Goal: Task Accomplishment & Management: Manage account settings

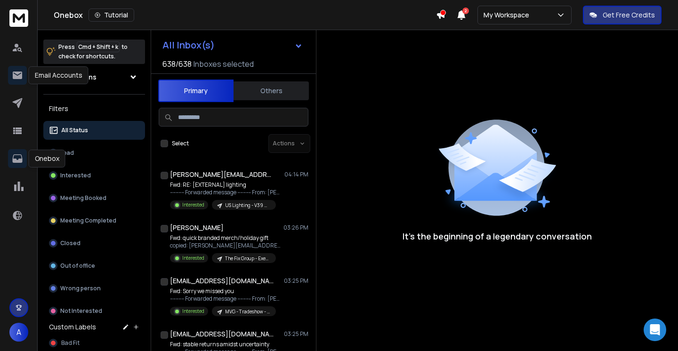
click at [11, 72] on link at bounding box center [17, 75] width 19 height 19
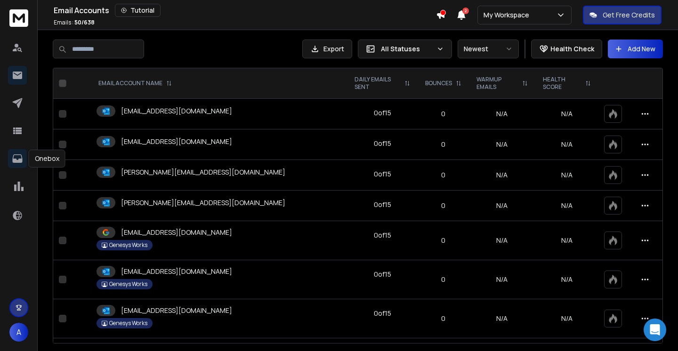
click at [18, 159] on icon at bounding box center [17, 159] width 10 height 8
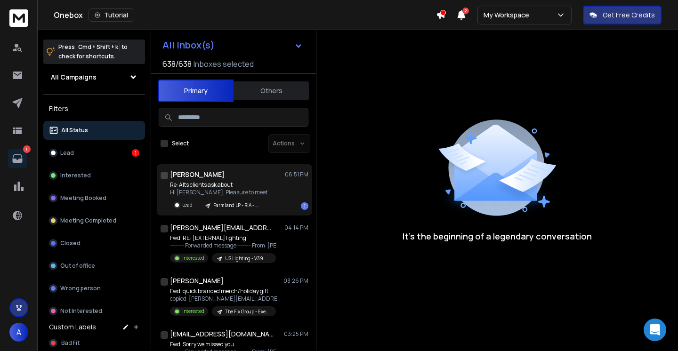
click at [201, 185] on p "Re: Alts clients ask about" at bounding box center [219, 185] width 98 height 8
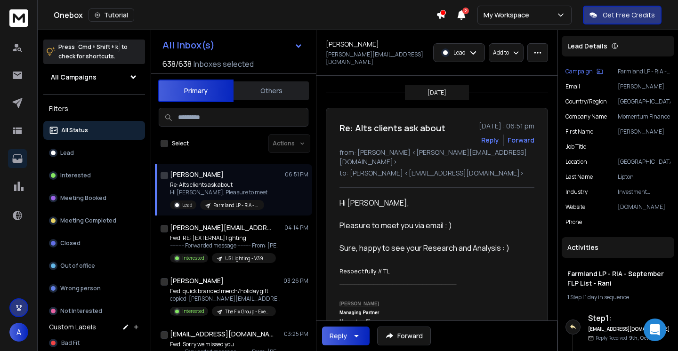
click at [473, 49] on icon at bounding box center [474, 53] width 8 height 8
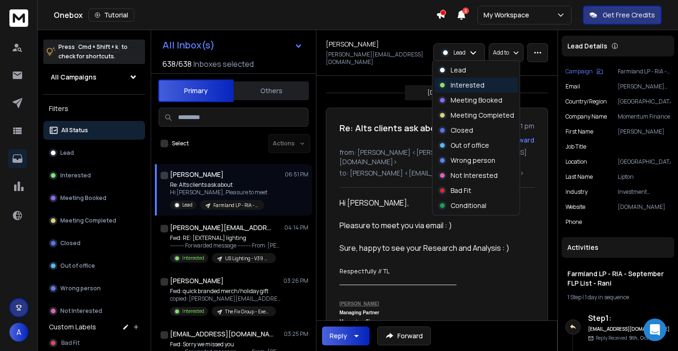
click at [464, 82] on p "Interested" at bounding box center [468, 85] width 34 height 9
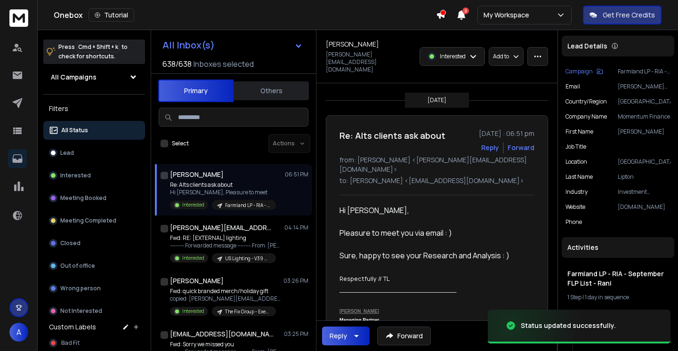
click at [530, 143] on div "Forward" at bounding box center [521, 147] width 27 height 9
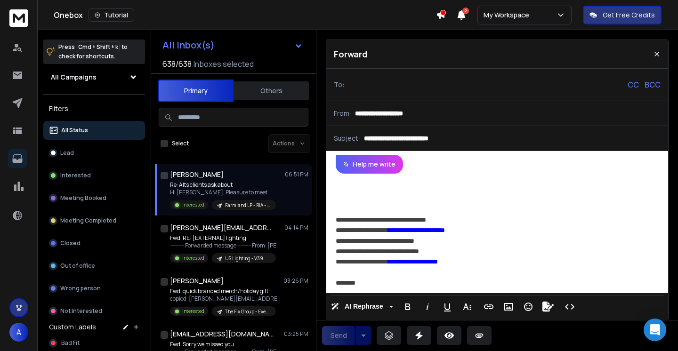
click at [394, 89] on input at bounding box center [381, 84] width 66 height 17
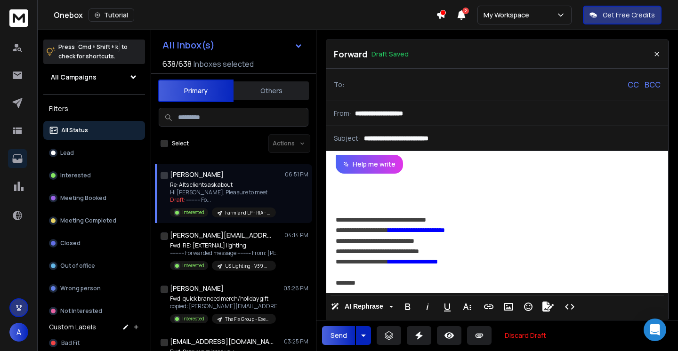
type input "**********"
click at [330, 329] on button "Send" at bounding box center [338, 336] width 33 height 19
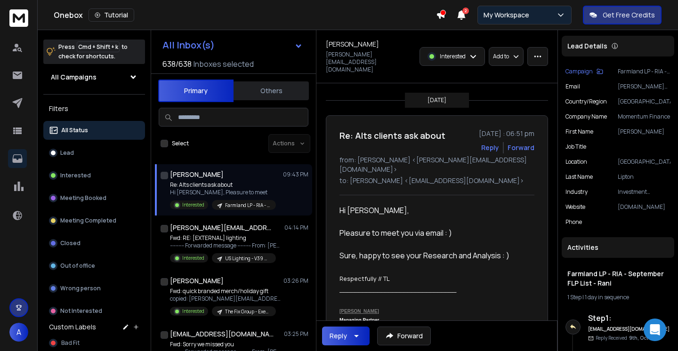
click at [535, 21] on button "My Workspace" at bounding box center [525, 15] width 94 height 19
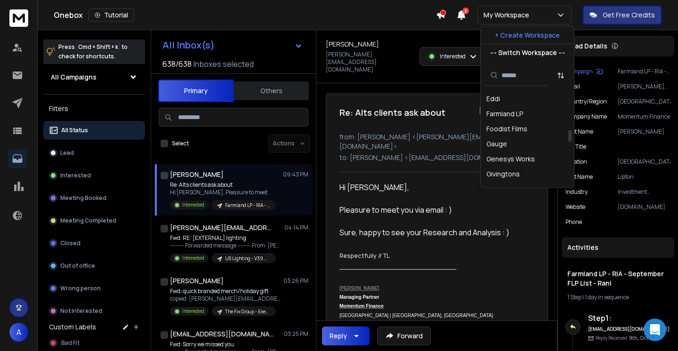
scroll to position [291, 0]
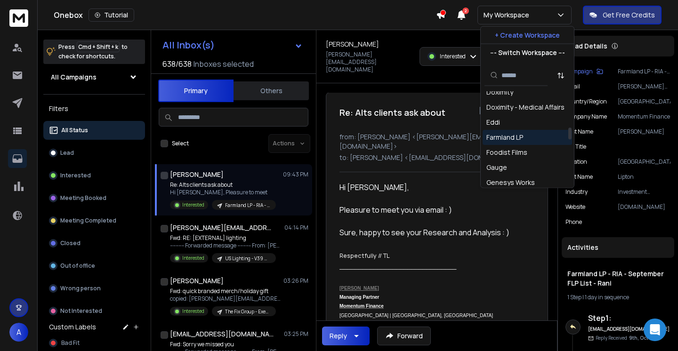
click at [515, 133] on div "Farmland LP" at bounding box center [505, 137] width 37 height 9
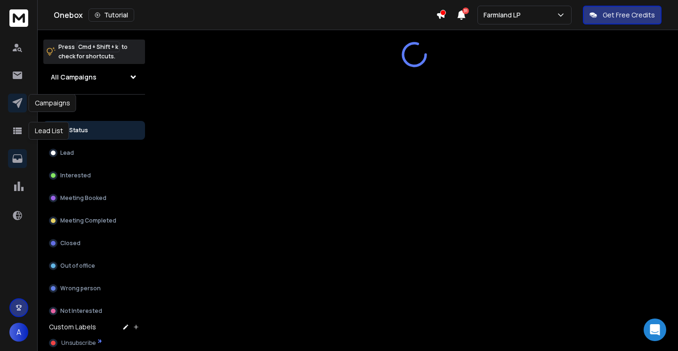
click at [16, 102] on icon at bounding box center [17, 103] width 10 height 10
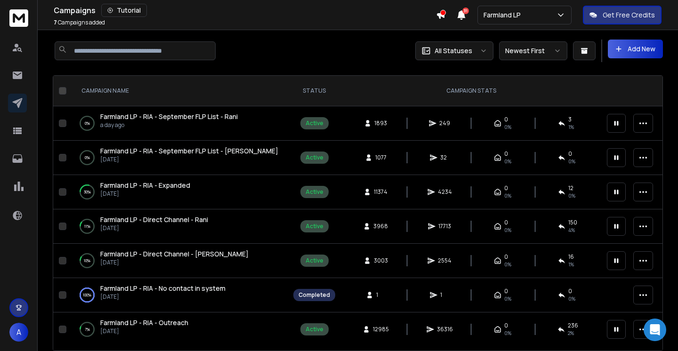
click at [167, 149] on span "Farmland LP - RIA - September FLP List - [PERSON_NAME]" at bounding box center [189, 151] width 178 height 9
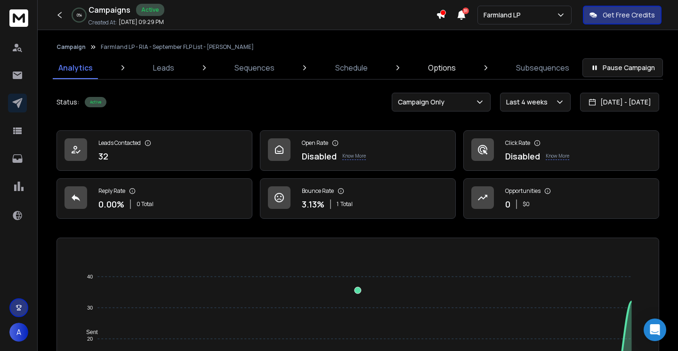
click at [447, 66] on p "Options" at bounding box center [442, 67] width 28 height 11
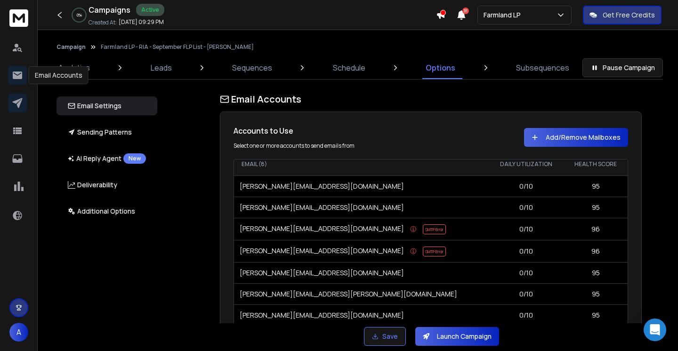
click at [16, 73] on icon at bounding box center [17, 76] width 9 height 8
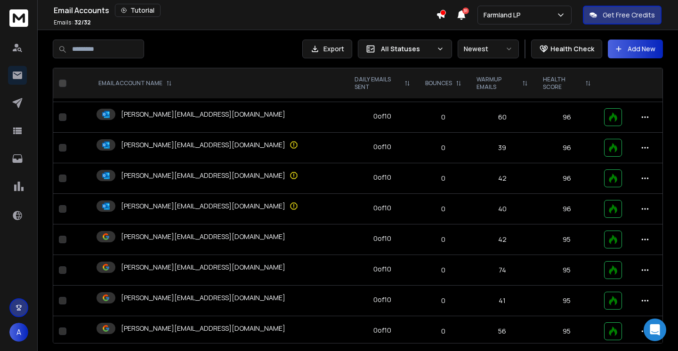
scroll to position [122, 0]
click at [61, 146] on button "button" at bounding box center [63, 149] width 8 height 8
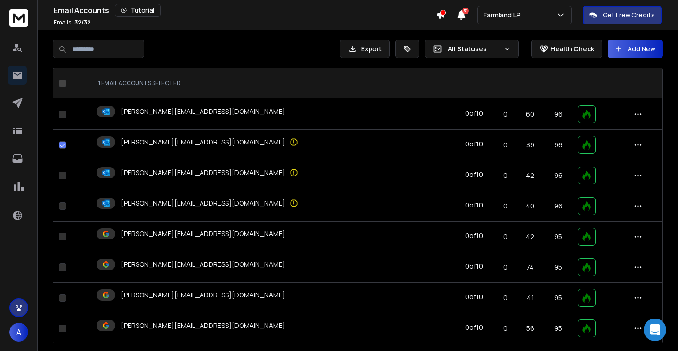
click at [64, 175] on button "button" at bounding box center [63, 176] width 8 height 8
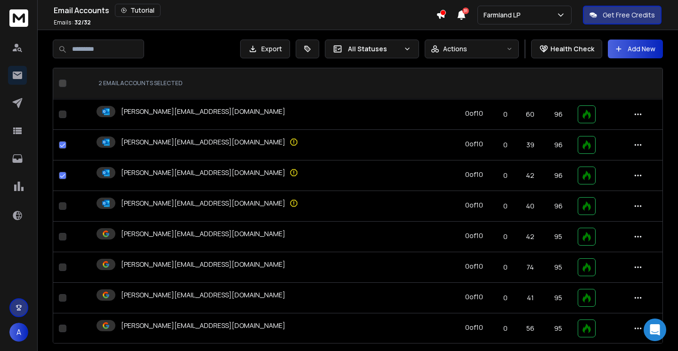
click at [64, 205] on button "button" at bounding box center [63, 207] width 8 height 8
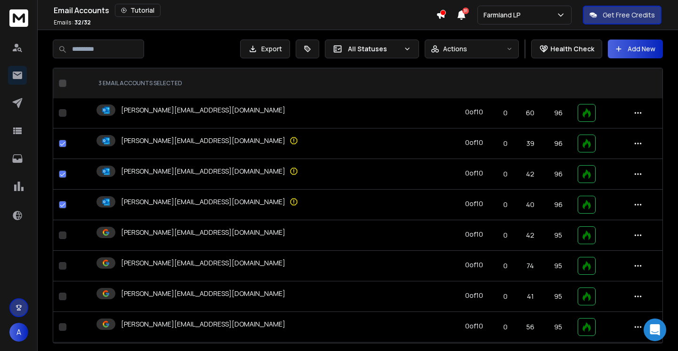
scroll to position [122, 0]
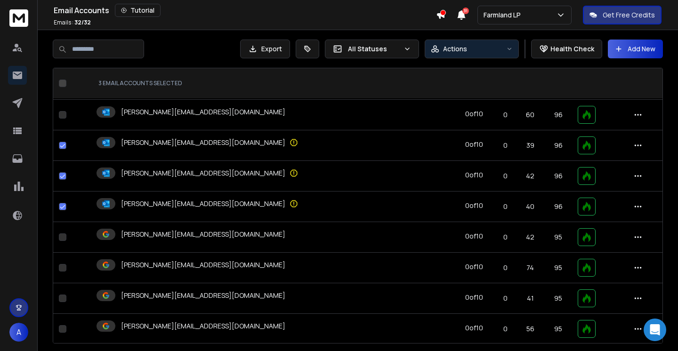
click at [467, 52] on p "Actions" at bounding box center [455, 48] width 24 height 9
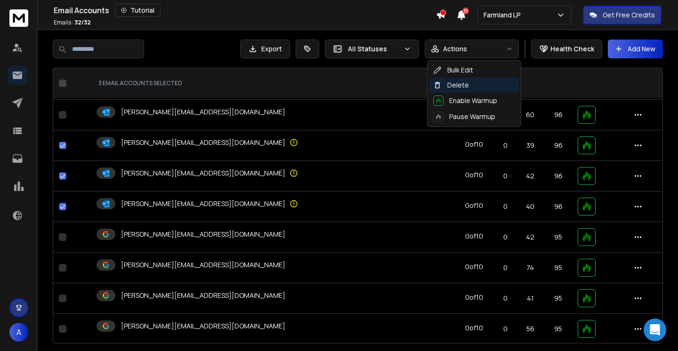
click at [457, 86] on div "Delete" at bounding box center [451, 85] width 36 height 9
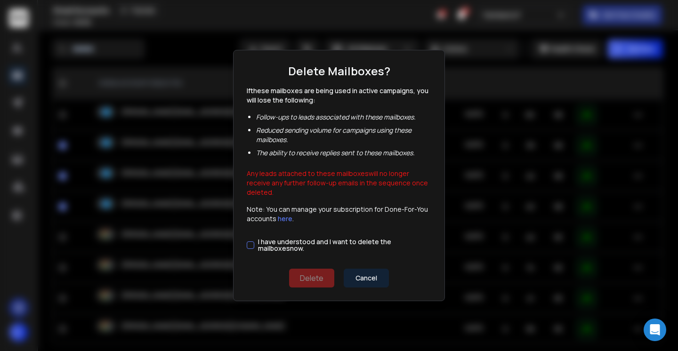
click at [251, 242] on button "I have understood and I want to delete the mailbox es now." at bounding box center [251, 246] width 8 height 8
click at [307, 274] on button "Delete" at bounding box center [311, 278] width 45 height 19
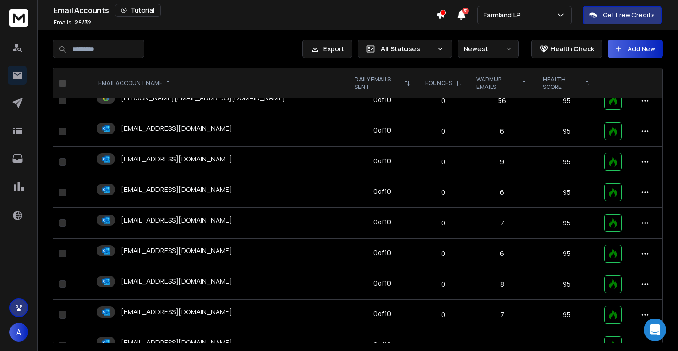
scroll to position [0, 0]
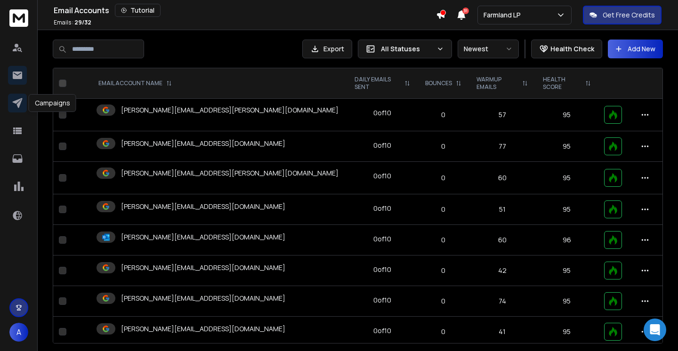
click at [16, 102] on icon at bounding box center [17, 103] width 10 height 10
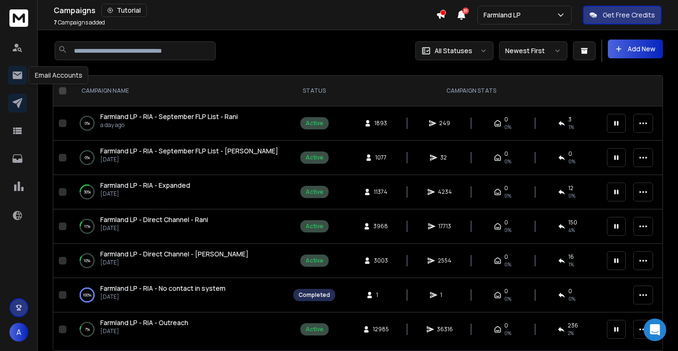
click at [17, 72] on icon at bounding box center [17, 76] width 9 height 8
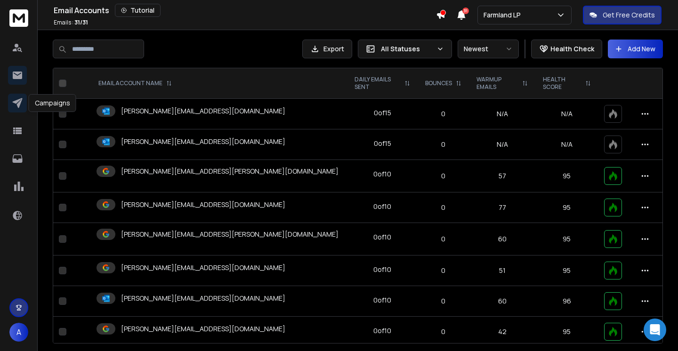
click at [17, 102] on icon at bounding box center [17, 103] width 10 height 10
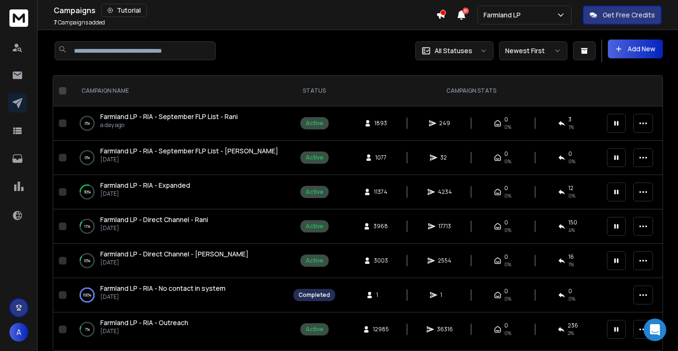
click at [159, 151] on span "Farmland LP - RIA - September FLP List - [PERSON_NAME]" at bounding box center [189, 151] width 178 height 9
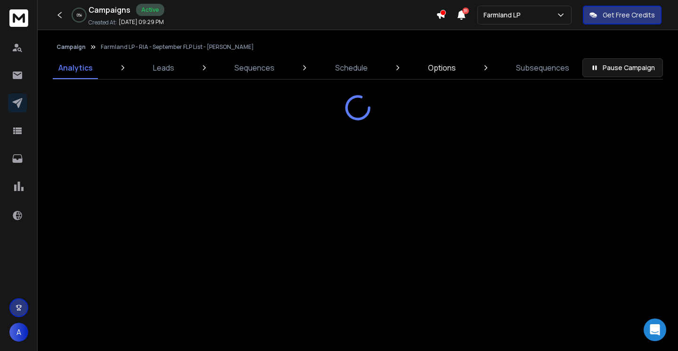
click at [450, 65] on p "Options" at bounding box center [442, 67] width 28 height 11
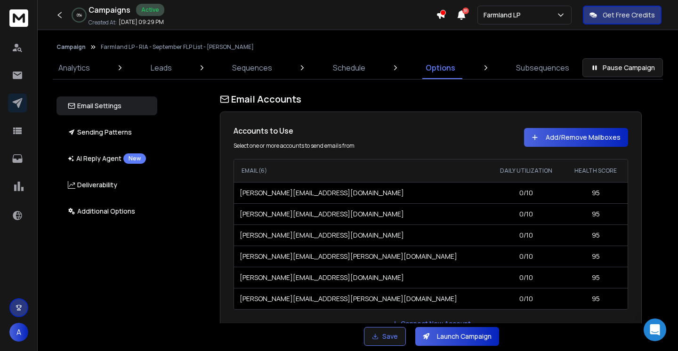
click at [593, 133] on button "Add/Remove Mailboxes" at bounding box center [576, 137] width 104 height 19
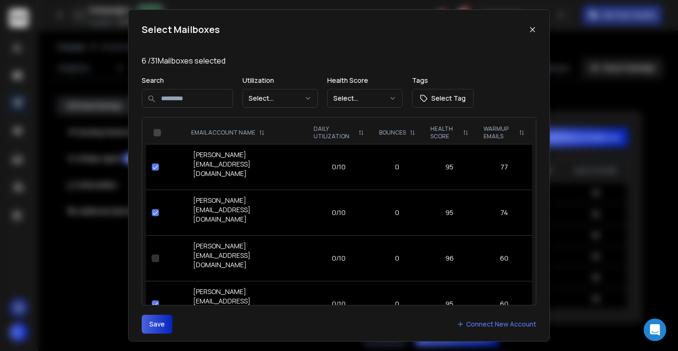
click at [184, 101] on input at bounding box center [187, 98] width 91 height 19
type input "***"
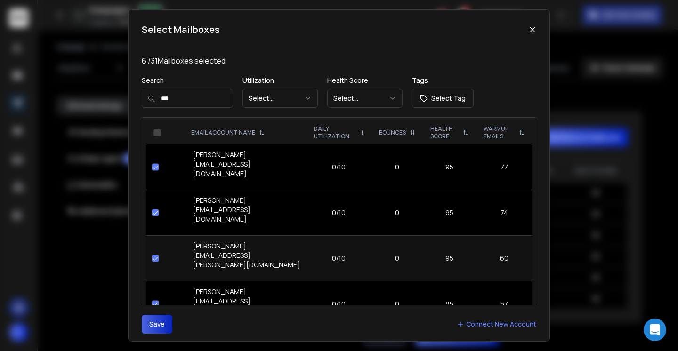
scroll to position [93, 0]
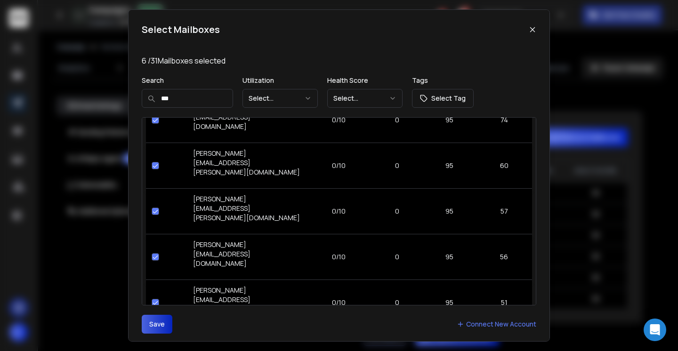
click at [154, 345] on button "button" at bounding box center [156, 349] width 8 height 8
click at [152, 325] on button "Save" at bounding box center [157, 324] width 31 height 19
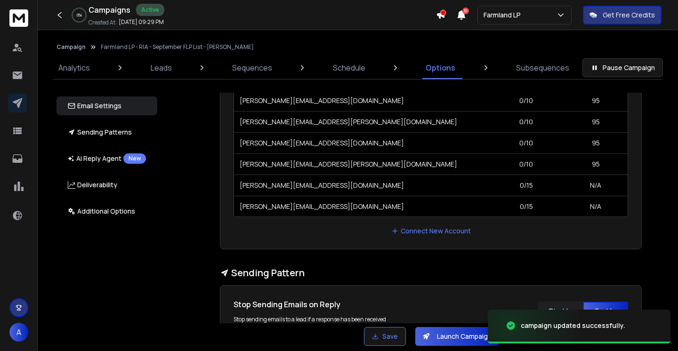
scroll to position [199, 0]
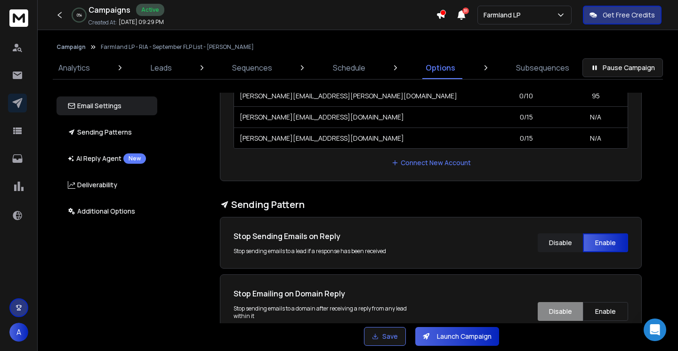
click at [444, 338] on button "Launch Campaign" at bounding box center [458, 336] width 84 height 19
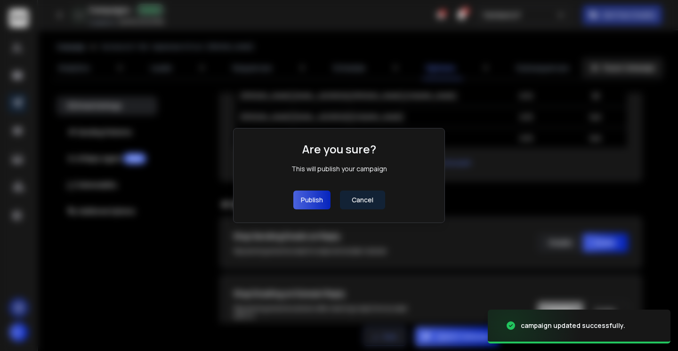
click at [310, 197] on button "Publish" at bounding box center [312, 200] width 37 height 19
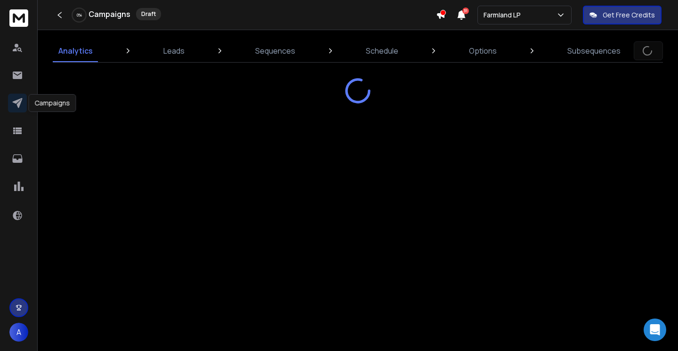
click at [23, 103] on icon at bounding box center [17, 103] width 11 height 11
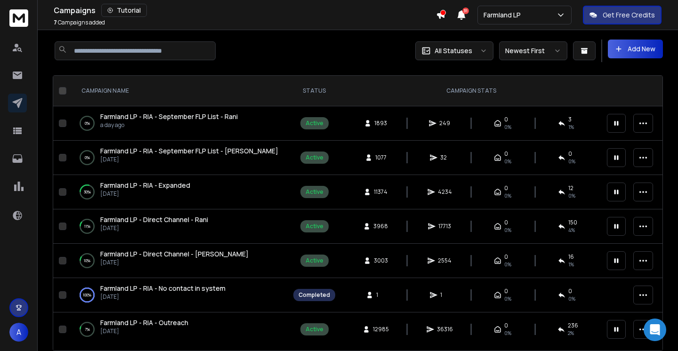
scroll to position [3, 0]
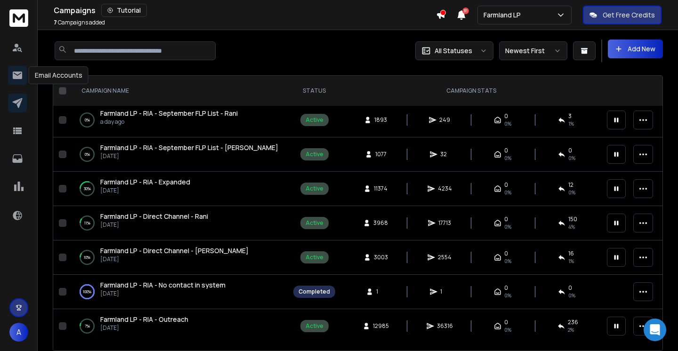
click at [17, 76] on icon at bounding box center [17, 76] width 9 height 8
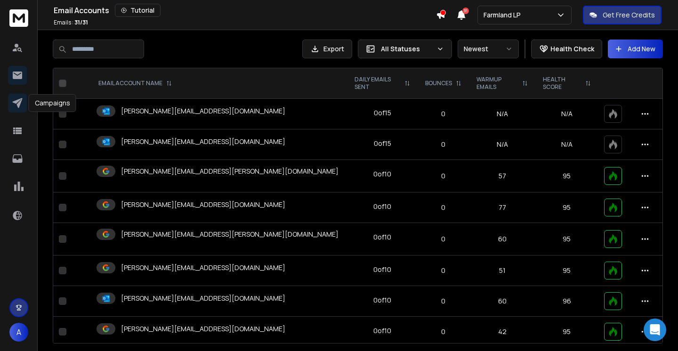
click at [24, 98] on link at bounding box center [17, 103] width 19 height 19
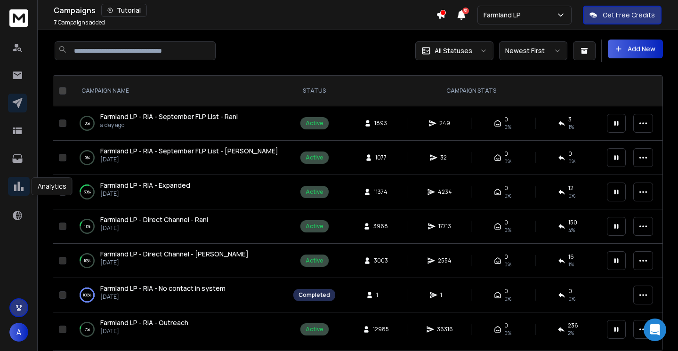
click at [20, 189] on icon at bounding box center [19, 187] width 14 height 14
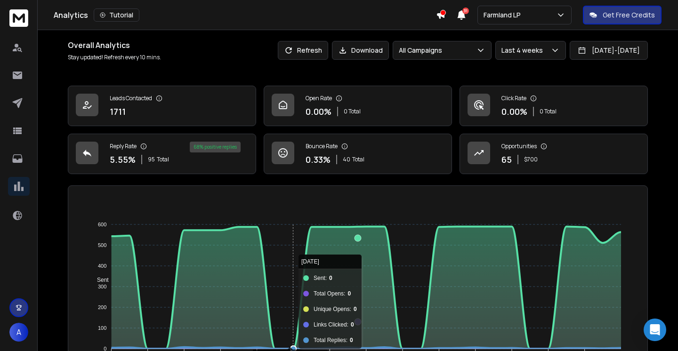
scroll to position [332, 0]
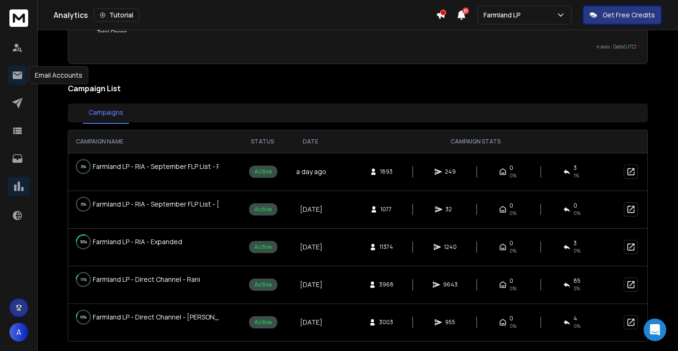
click at [16, 76] on icon at bounding box center [17, 76] width 9 height 8
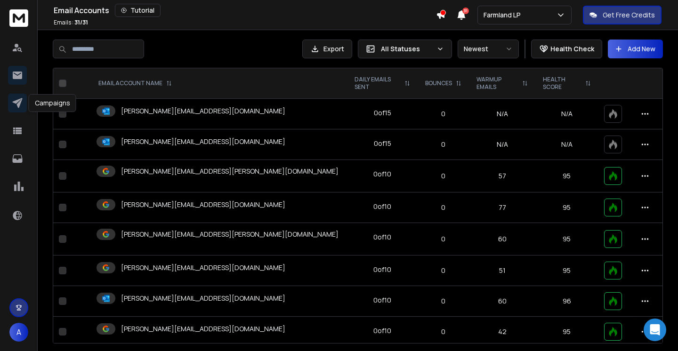
click at [18, 102] on icon at bounding box center [17, 103] width 11 height 11
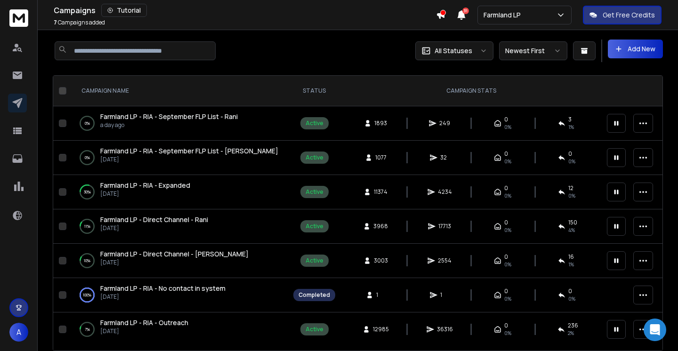
scroll to position [3, 0]
